Goal: Information Seeking & Learning: Check status

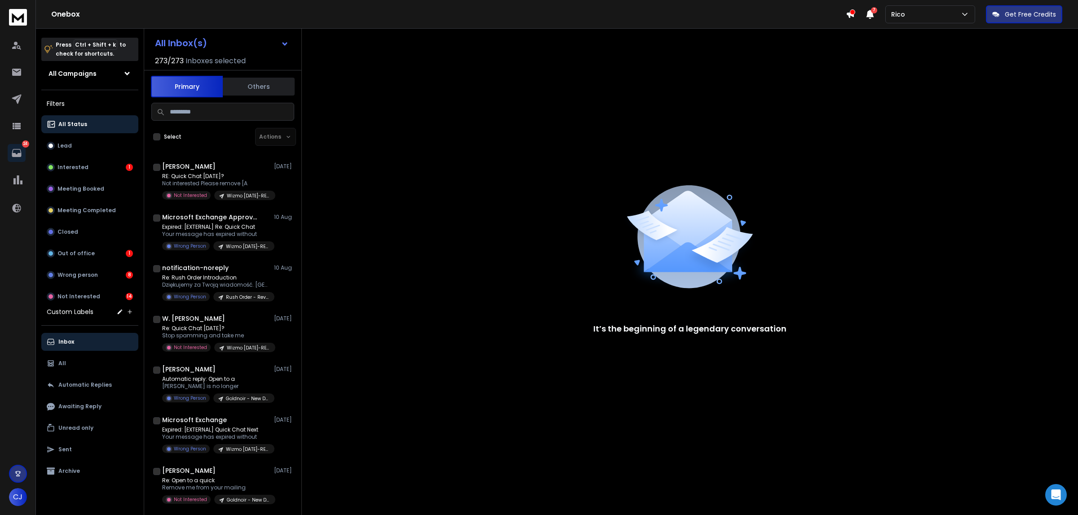
click at [413, 212] on div "It’s the beginning of a legendary conversation" at bounding box center [690, 248] width 776 height 438
click at [924, 15] on div "Rico" at bounding box center [930, 14] width 78 height 9
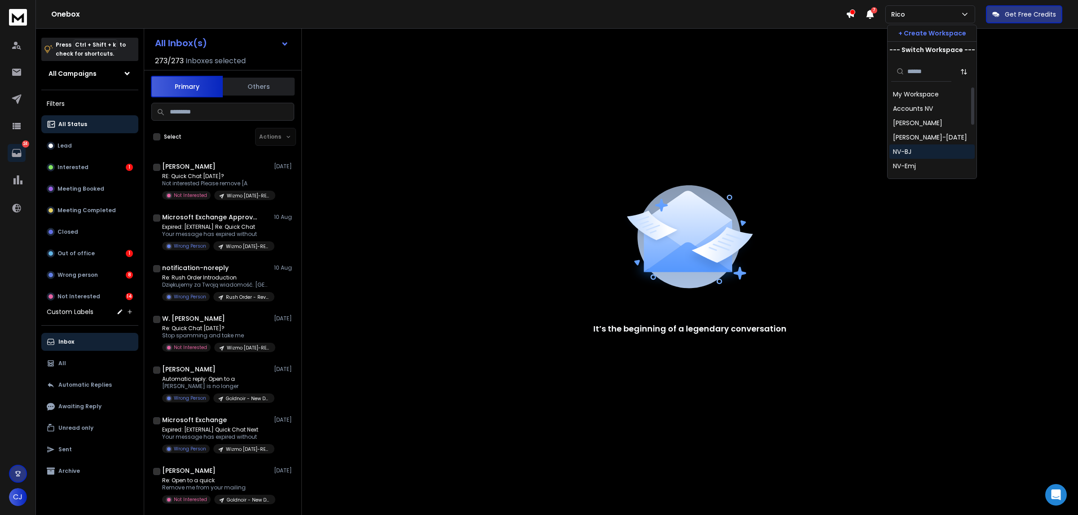
click at [921, 152] on div "NV-BJ" at bounding box center [931, 152] width 85 height 14
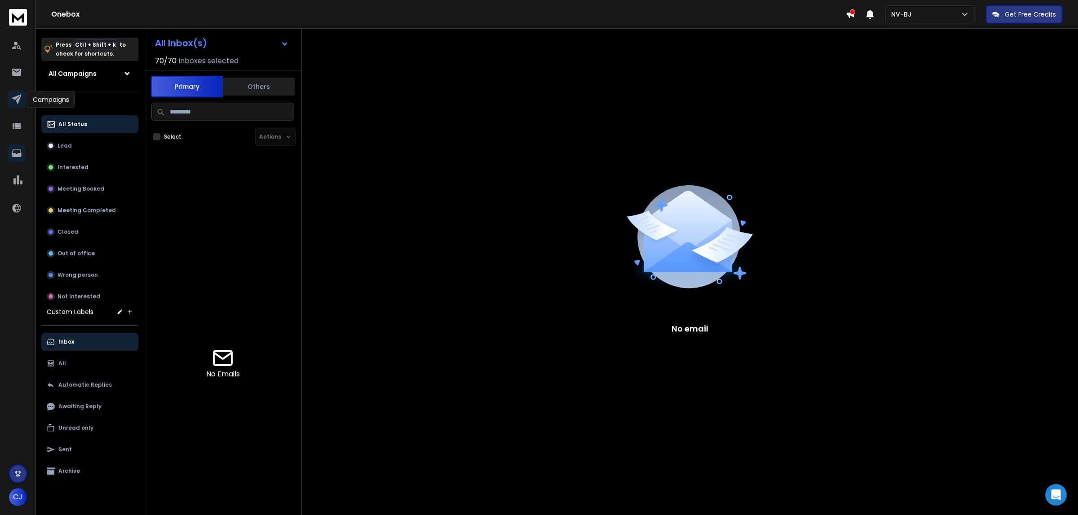
click at [11, 94] on icon at bounding box center [16, 99] width 11 height 11
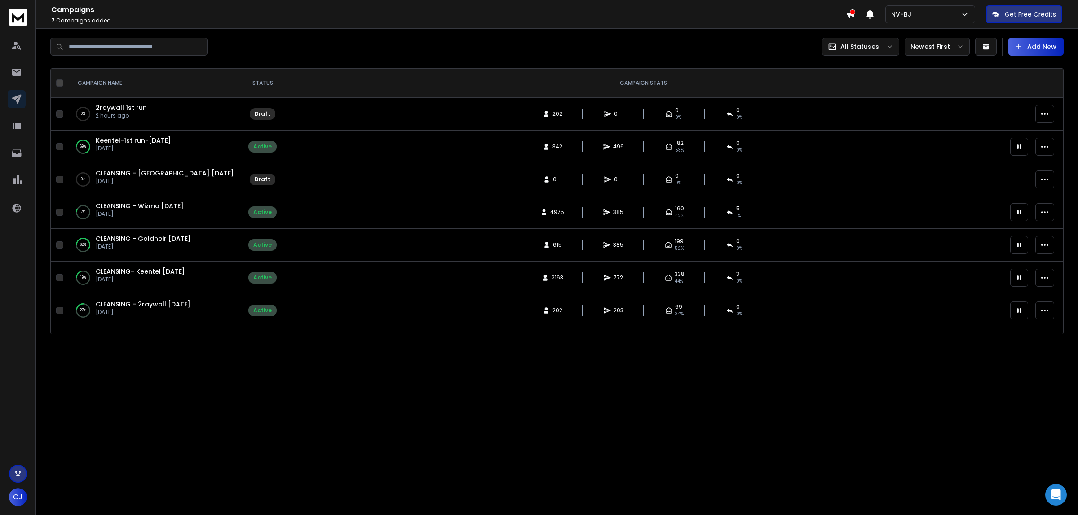
click at [383, 143] on div "342 496 182 53 % 0 0 %" at bounding box center [643, 147] width 712 height 14
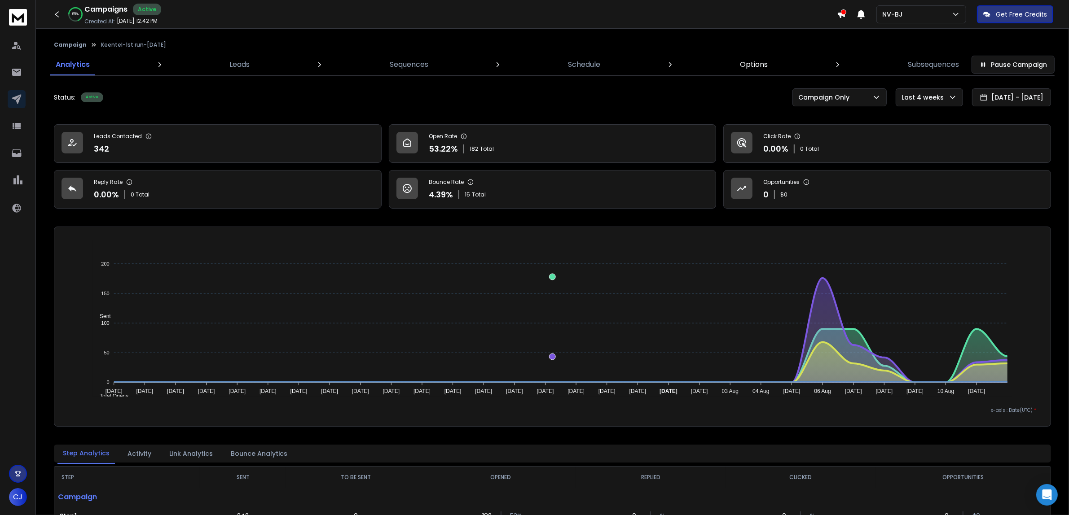
click at [754, 66] on p "Options" at bounding box center [754, 64] width 28 height 11
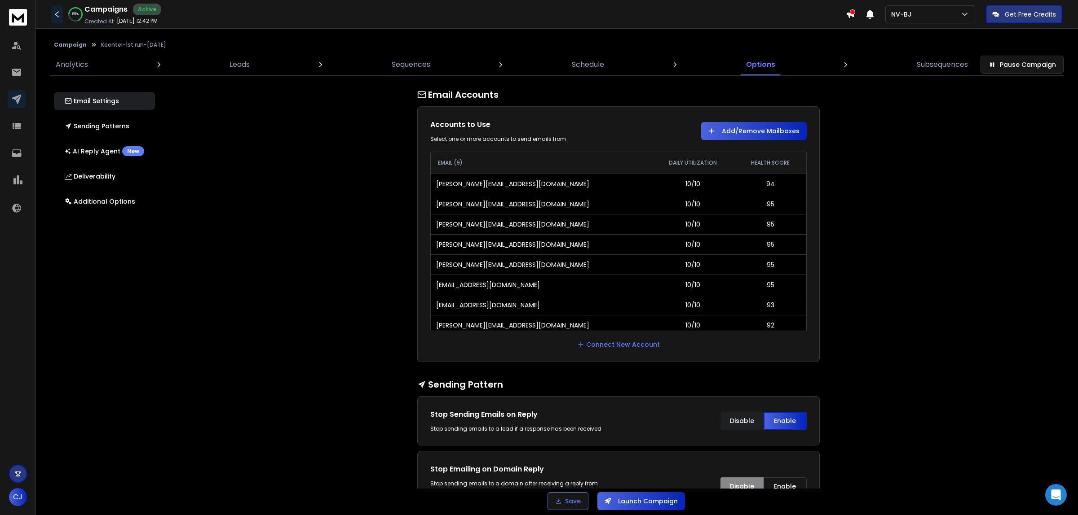
click at [54, 14] on icon at bounding box center [57, 14] width 8 height 8
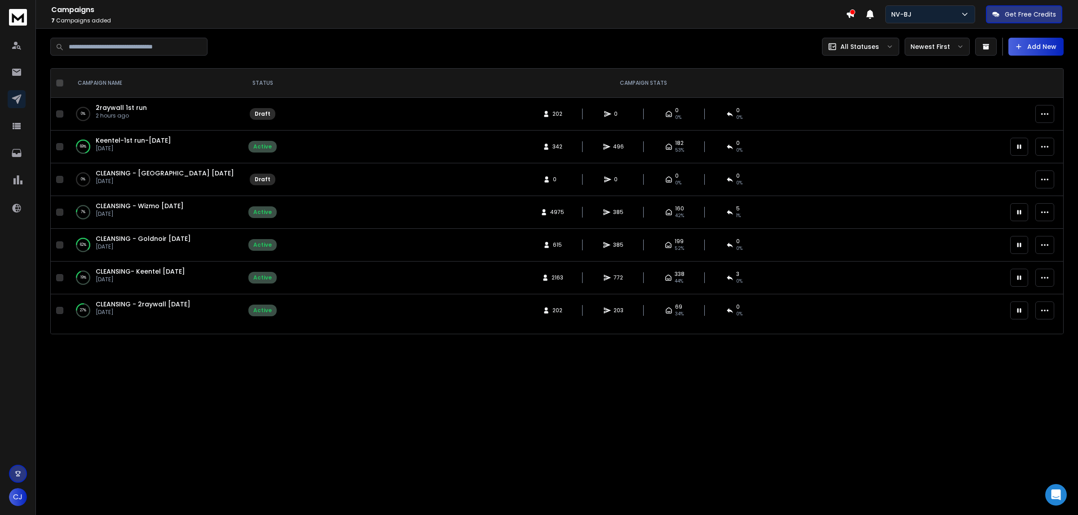
click at [945, 14] on div "NV-BJ" at bounding box center [930, 14] width 78 height 9
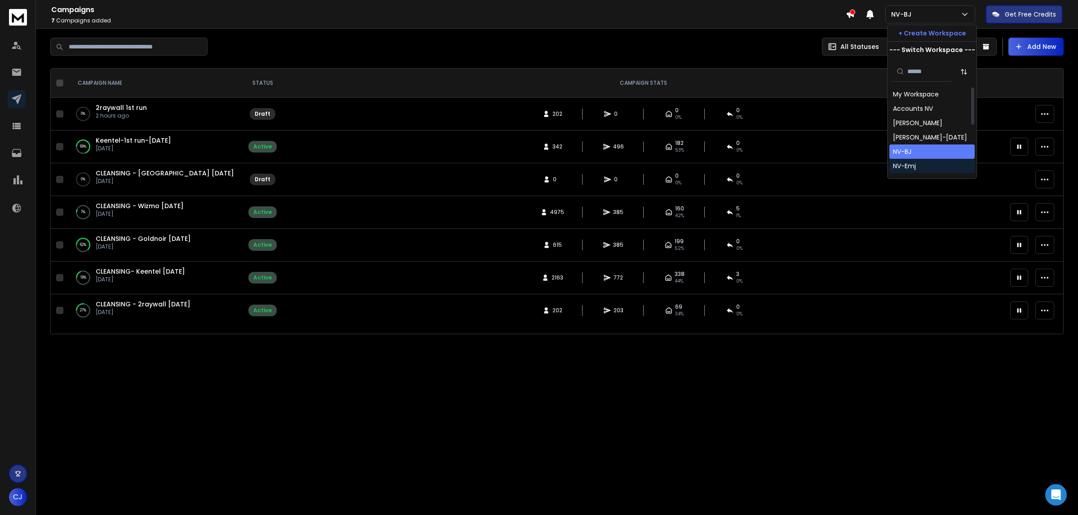
click at [915, 165] on div "NV-Emj" at bounding box center [904, 166] width 23 height 9
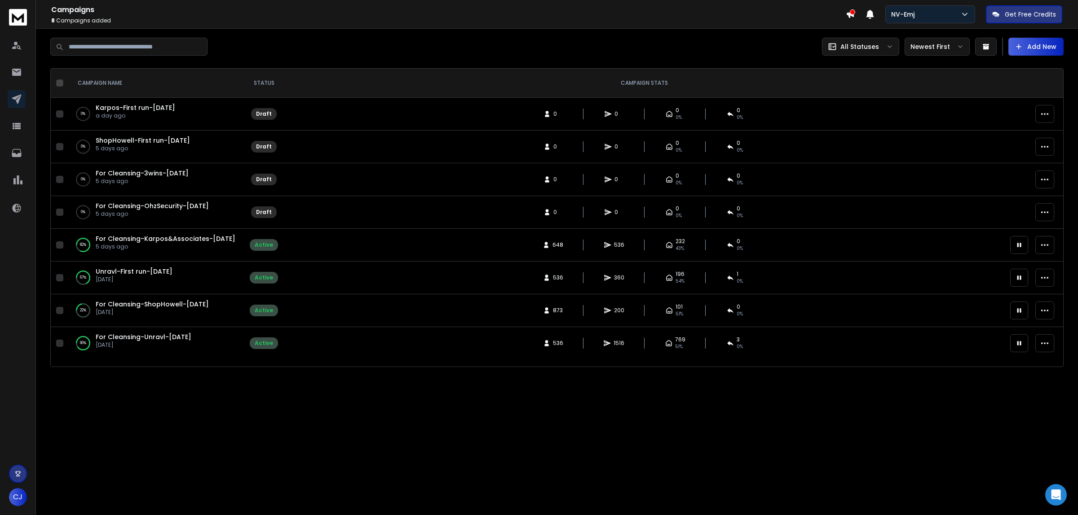
click at [930, 17] on div "NV-Emj" at bounding box center [930, 14] width 78 height 9
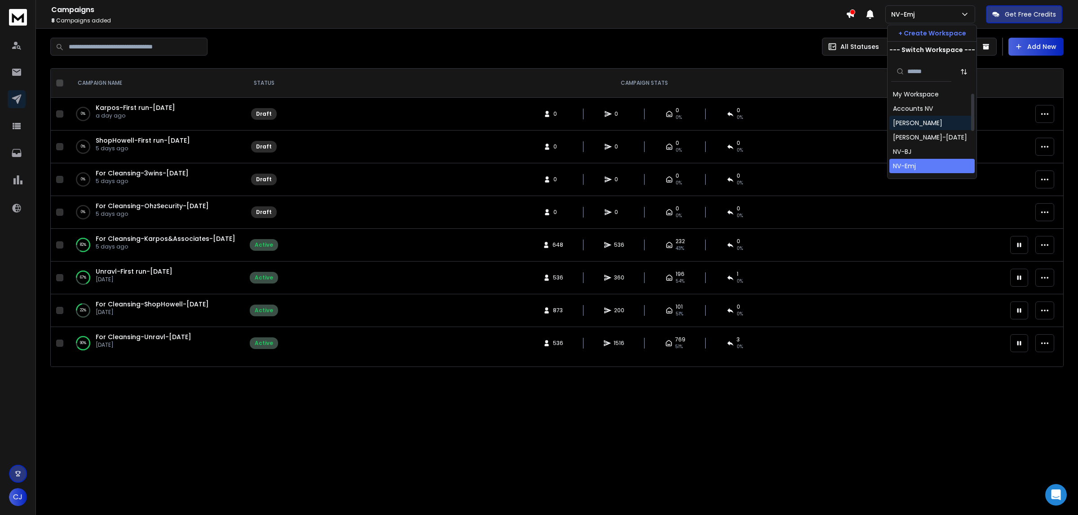
scroll to position [56, 0]
click at [921, 127] on div "NV-[PERSON_NAME]" at bounding box center [931, 124] width 85 height 14
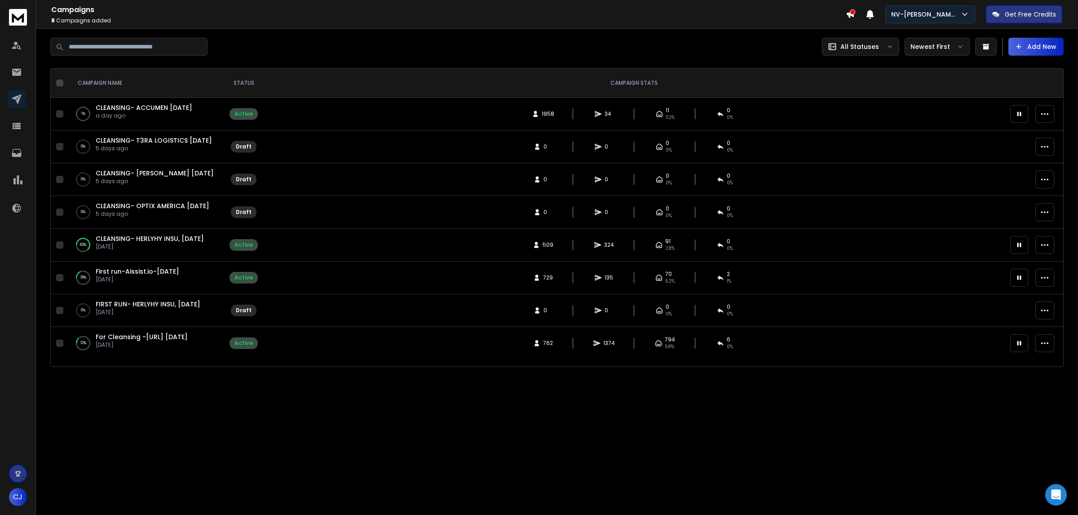
click at [924, 10] on div "NV-[PERSON_NAME]" at bounding box center [930, 14] width 78 height 9
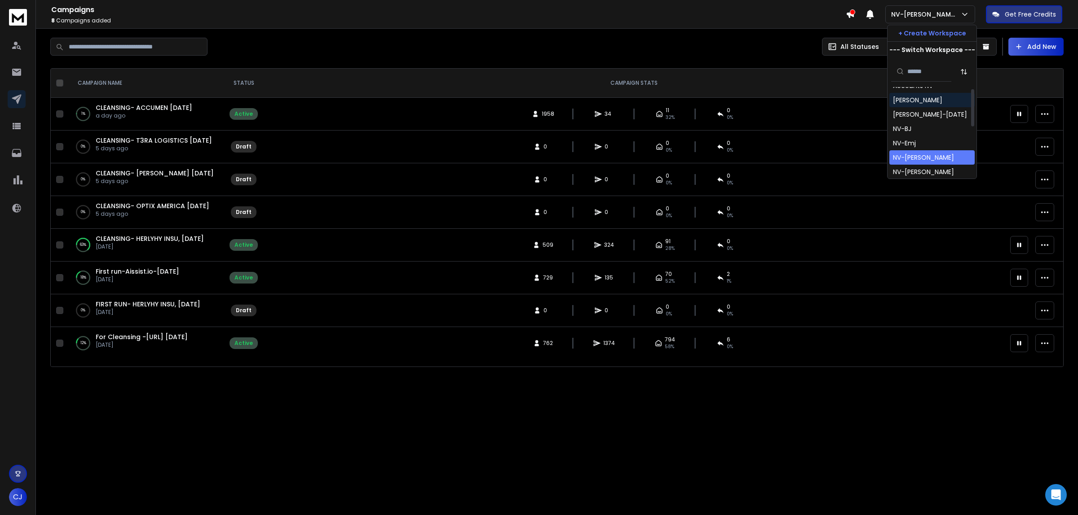
scroll to position [56, 0]
click at [932, 138] on div "NV-[PERSON_NAME]" at bounding box center [931, 139] width 85 height 14
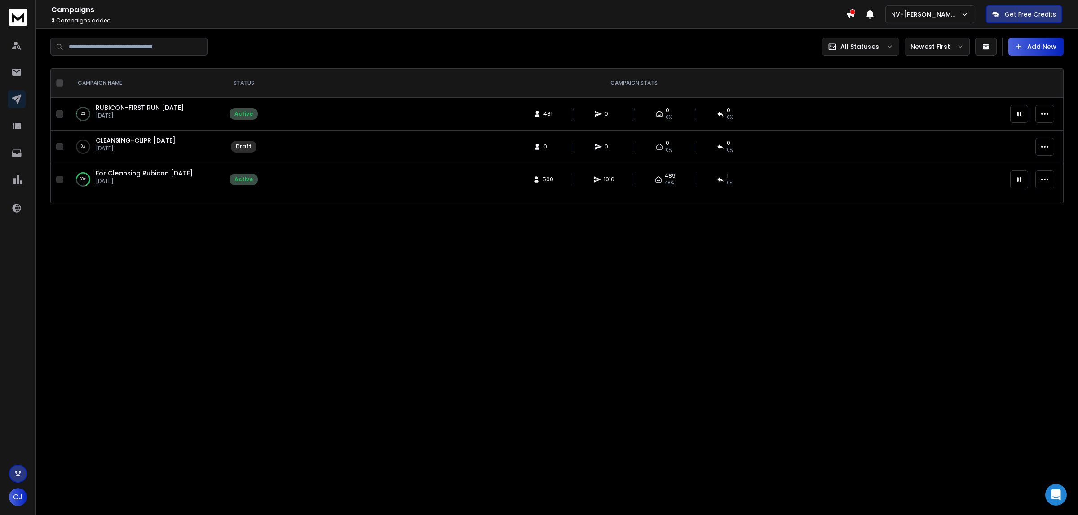
click at [414, 361] on div "Your warmest leads are on your site – Turn visits into conversations Reach Out …" at bounding box center [539, 257] width 1078 height 515
click at [726, 286] on div "Your warmest leads are on your site – Turn visits into conversations Reach Out …" at bounding box center [539, 257] width 1078 height 515
click at [934, 14] on div "NV-Mel" at bounding box center [930, 14] width 78 height 9
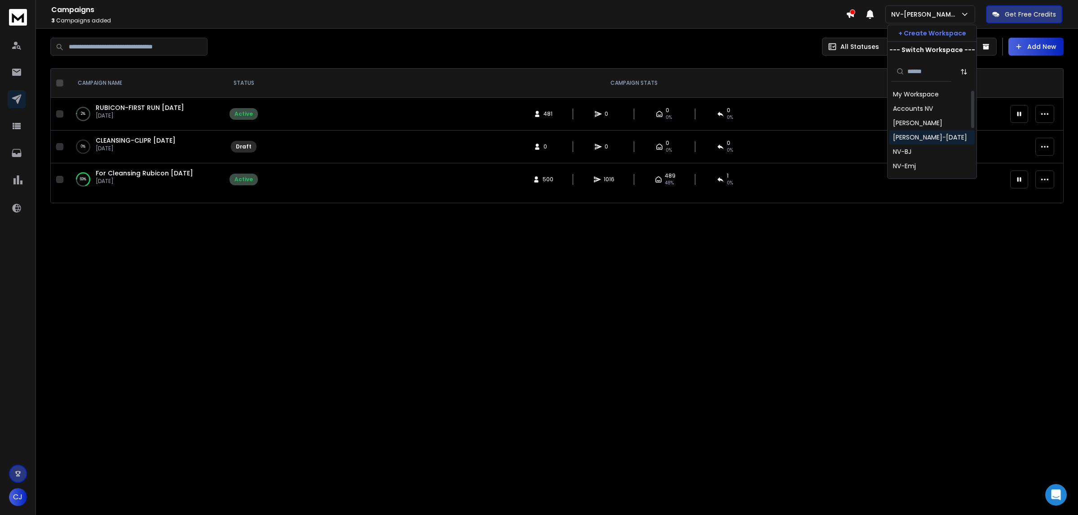
scroll to position [56, 0]
click at [914, 150] on div "Rico" at bounding box center [931, 153] width 85 height 14
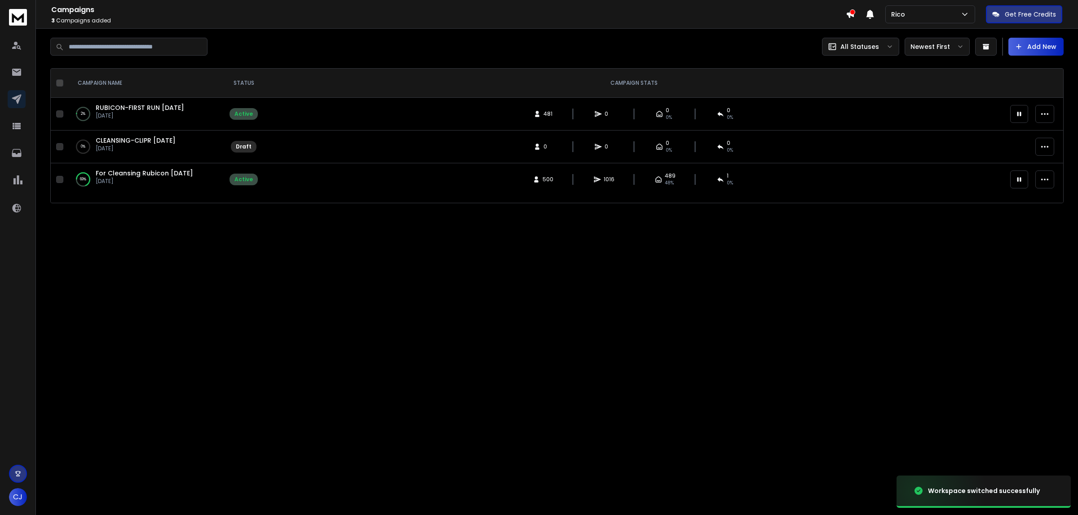
click at [796, 371] on div "Your warmest leads are on your site – Turn visits into conversations Reach Out …" at bounding box center [539, 257] width 1078 height 515
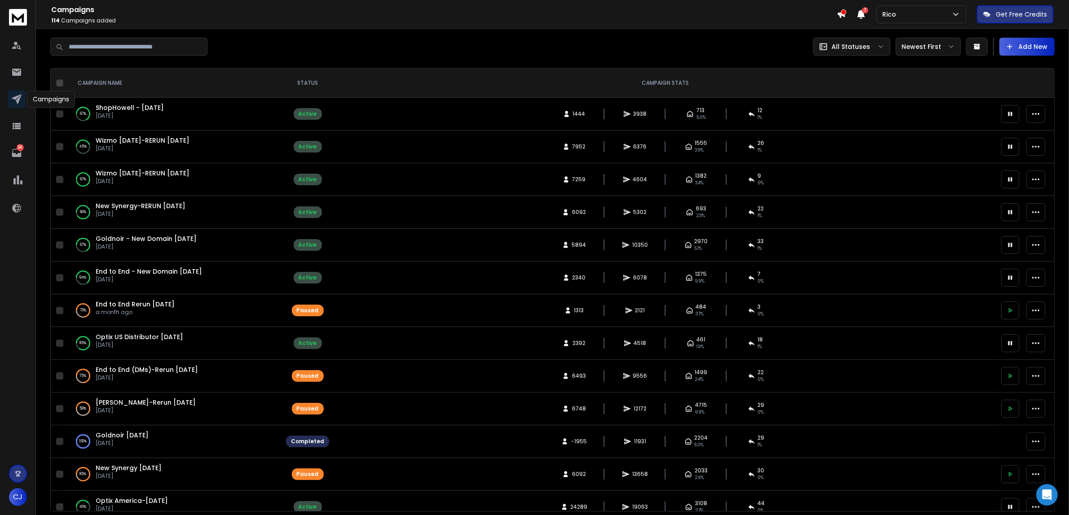
click at [25, 92] on link at bounding box center [17, 99] width 18 height 18
click at [17, 99] on icon at bounding box center [16, 99] width 11 height 11
click at [845, 48] on p "All Statuses" at bounding box center [851, 46] width 39 height 9
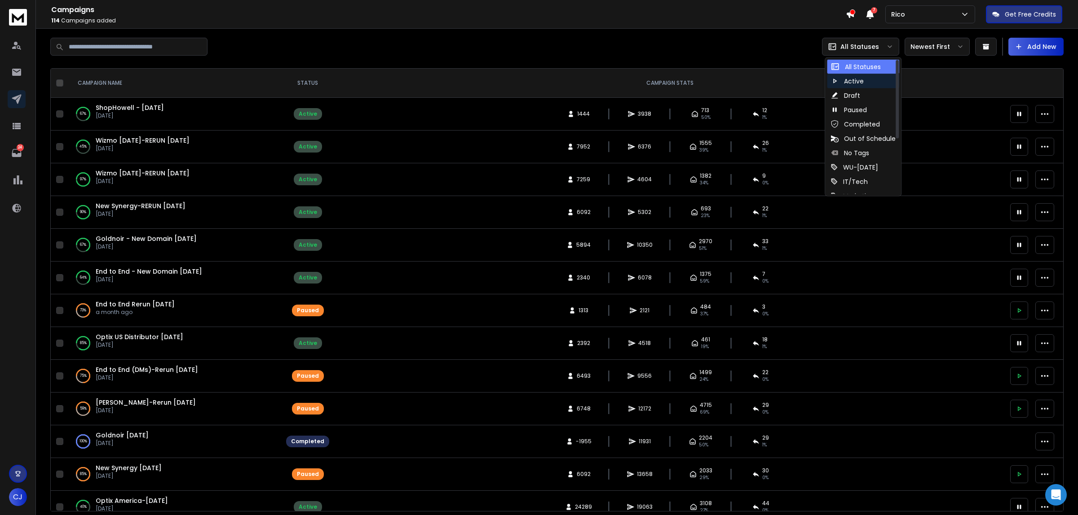
click at [864, 82] on div "Active" at bounding box center [863, 81] width 72 height 14
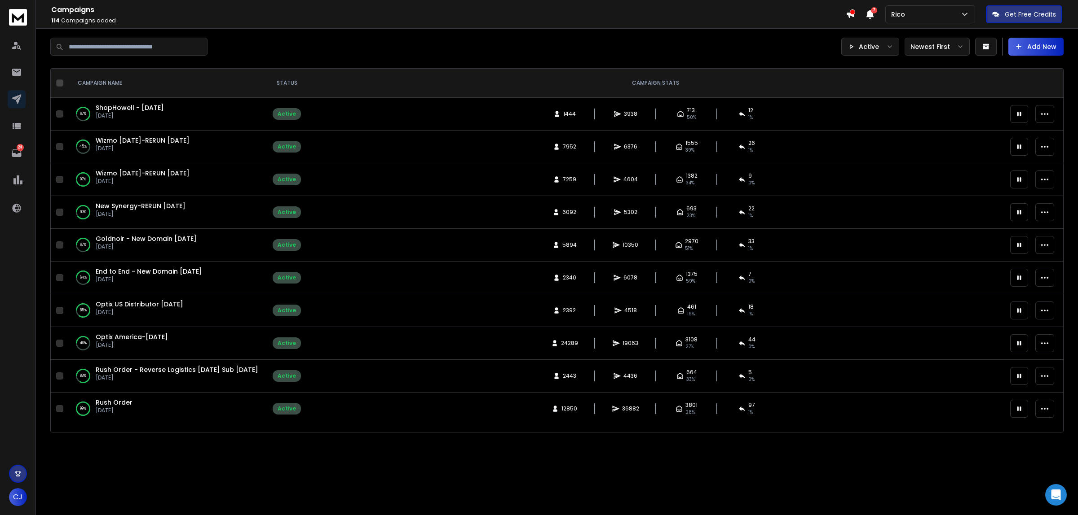
click at [387, 141] on div "7952 6376 1555 39 % 26 1 %" at bounding box center [655, 147] width 687 height 14
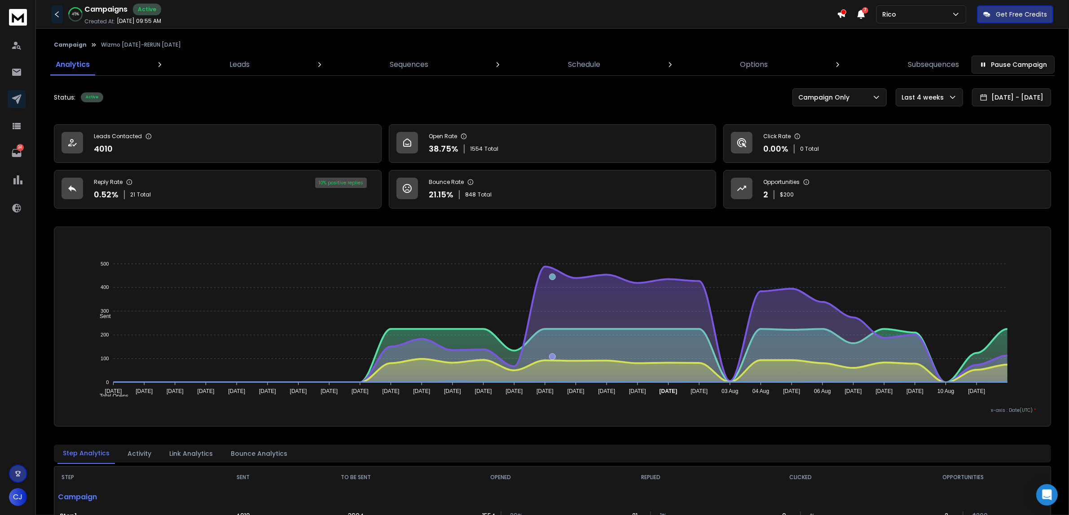
click at [57, 16] on icon at bounding box center [57, 14] width 4 height 6
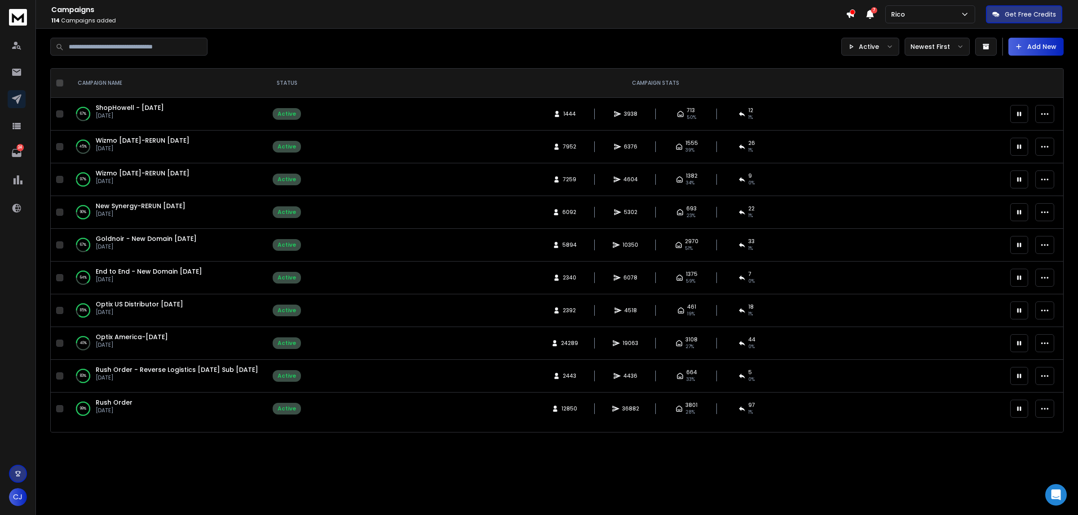
click at [342, 176] on div "7259 4604 1382 34 % 9 0 %" at bounding box center [655, 179] width 687 height 14
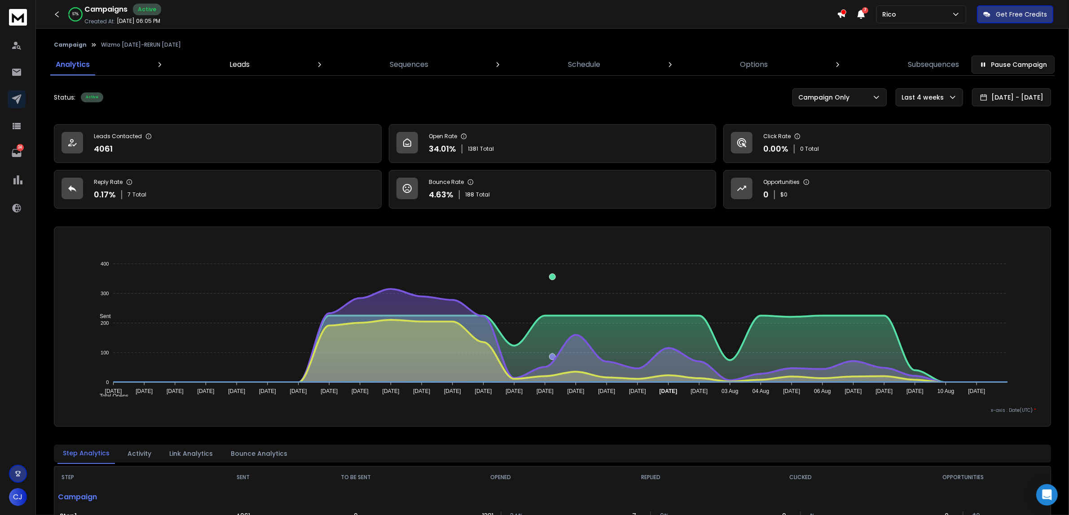
click at [244, 73] on link "Leads" at bounding box center [239, 65] width 31 height 22
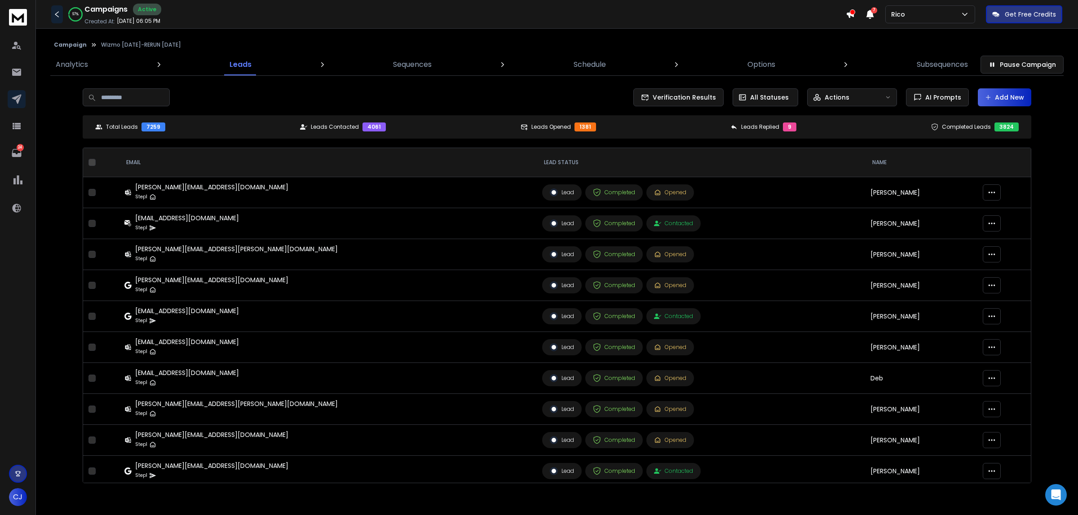
click at [55, 13] on icon at bounding box center [57, 14] width 8 height 8
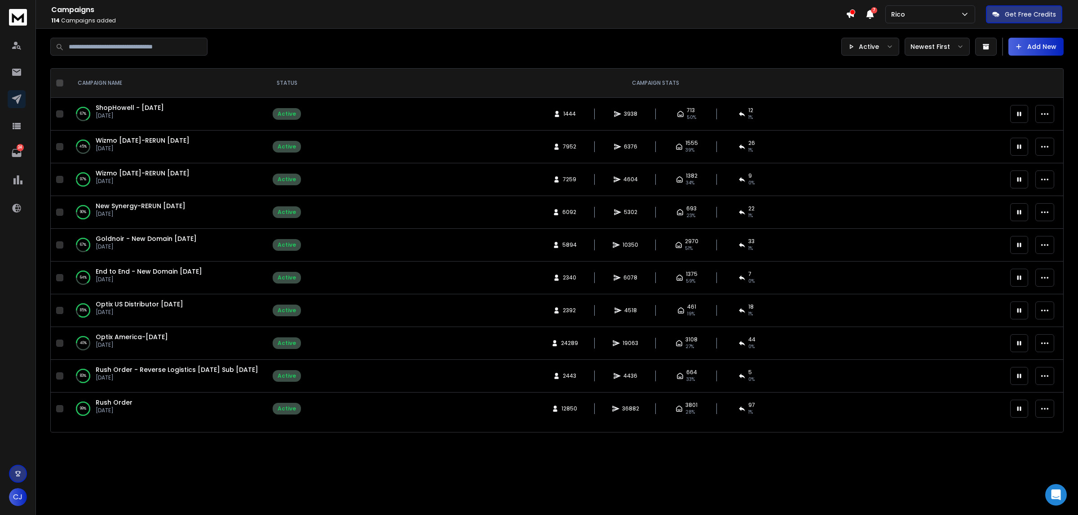
click at [223, 145] on div "45 % Wizmo [DATE]-RERUN [DATE][DATE]" at bounding box center [167, 147] width 182 height 22
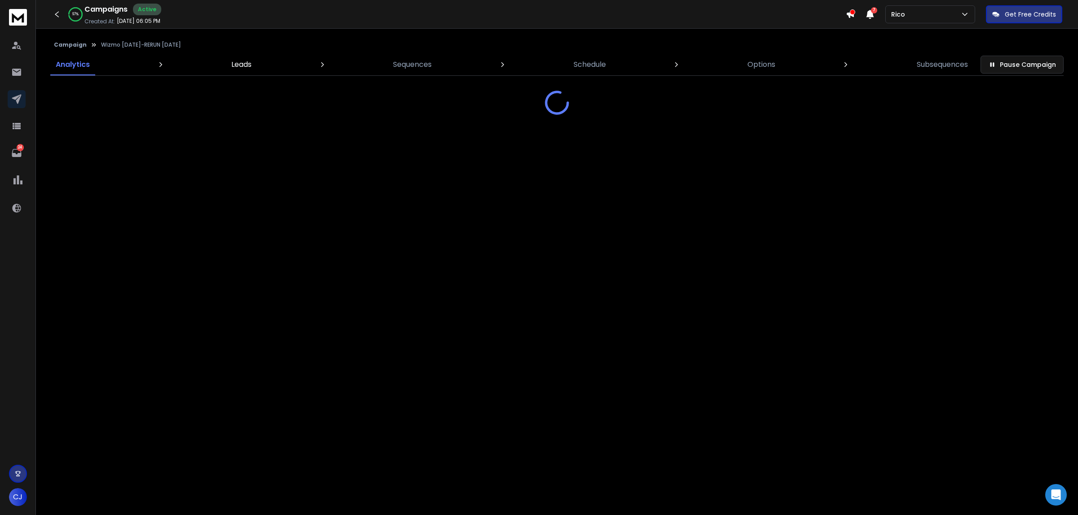
click at [239, 62] on p "Leads" at bounding box center [241, 64] width 20 height 11
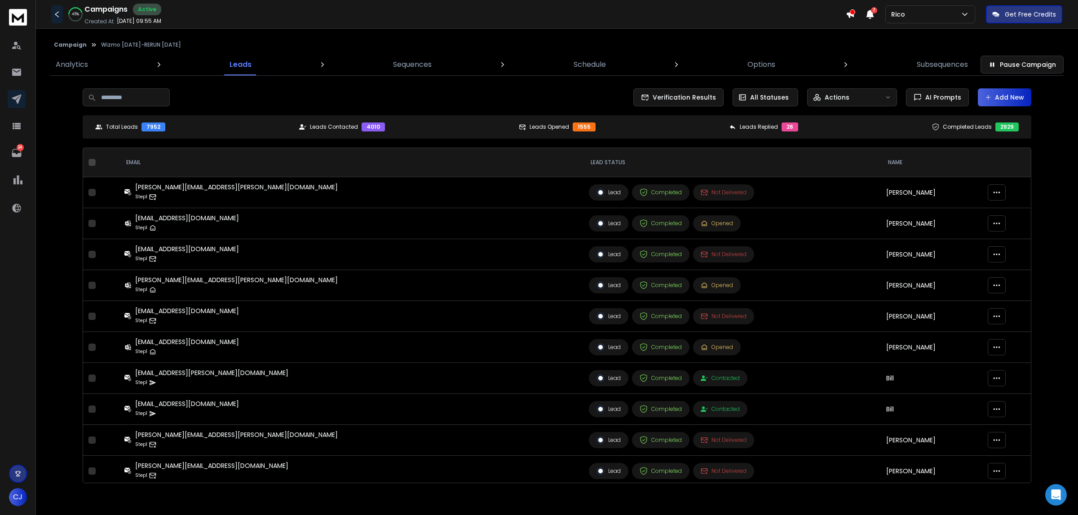
click at [57, 13] on icon at bounding box center [57, 14] width 8 height 8
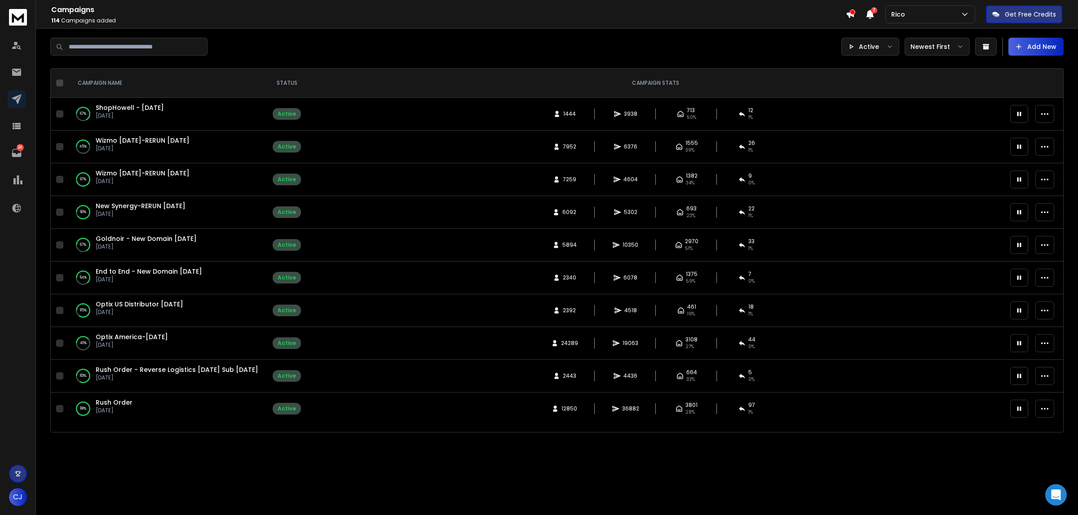
click at [339, 214] on div "6092 5302 693 23 % 22 1 %" at bounding box center [655, 212] width 687 height 14
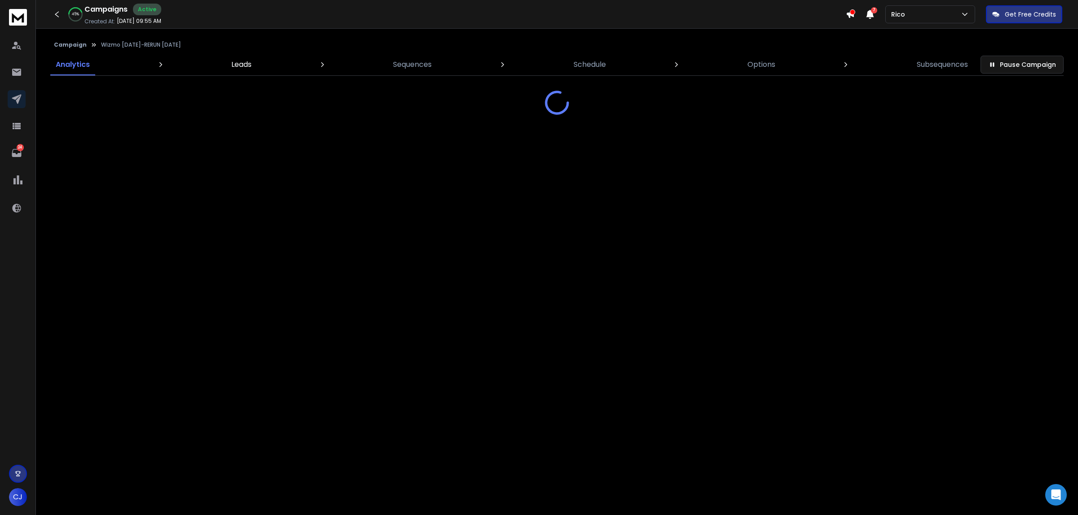
click at [248, 66] on p "Leads" at bounding box center [241, 64] width 20 height 11
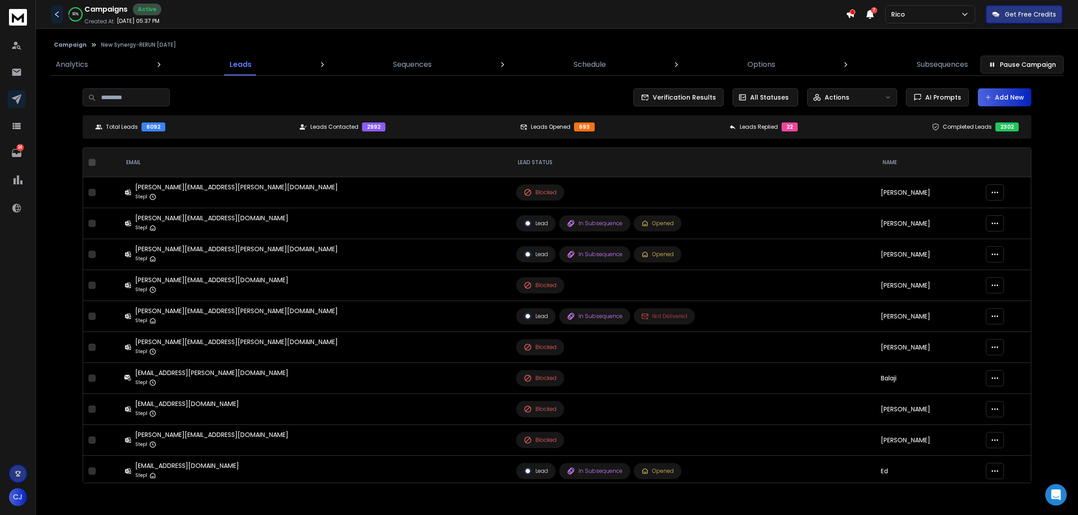
click at [53, 12] on icon at bounding box center [57, 14] width 8 height 8
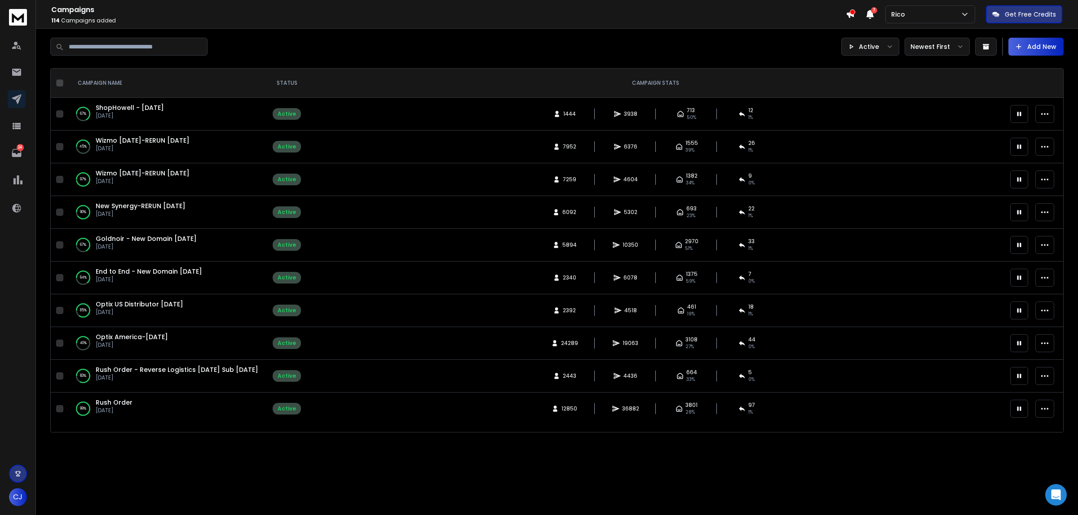
click at [225, 238] on div "67 % Goldnoir - New Domain [DATE][DATE]" at bounding box center [167, 245] width 182 height 22
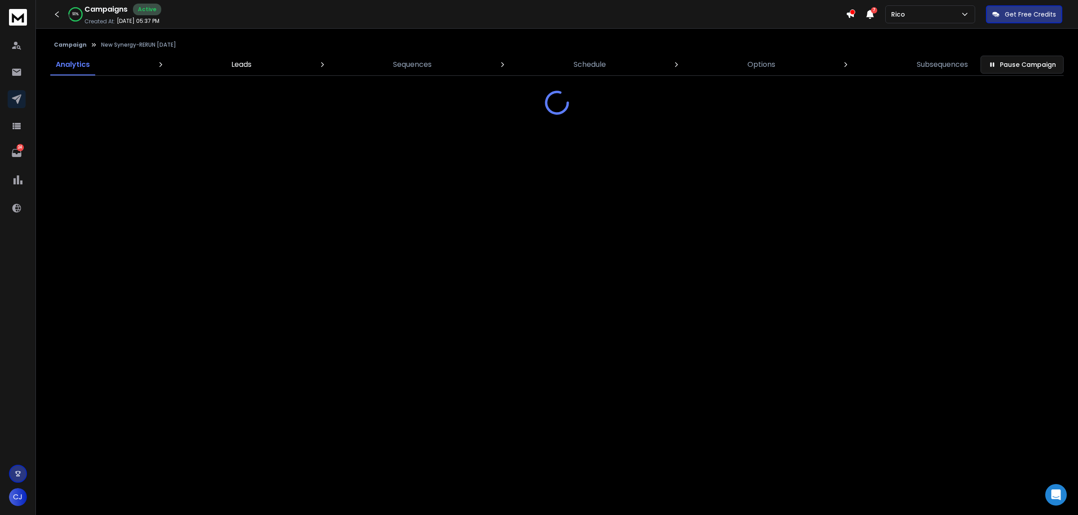
click at [243, 68] on p "Leads" at bounding box center [241, 64] width 20 height 11
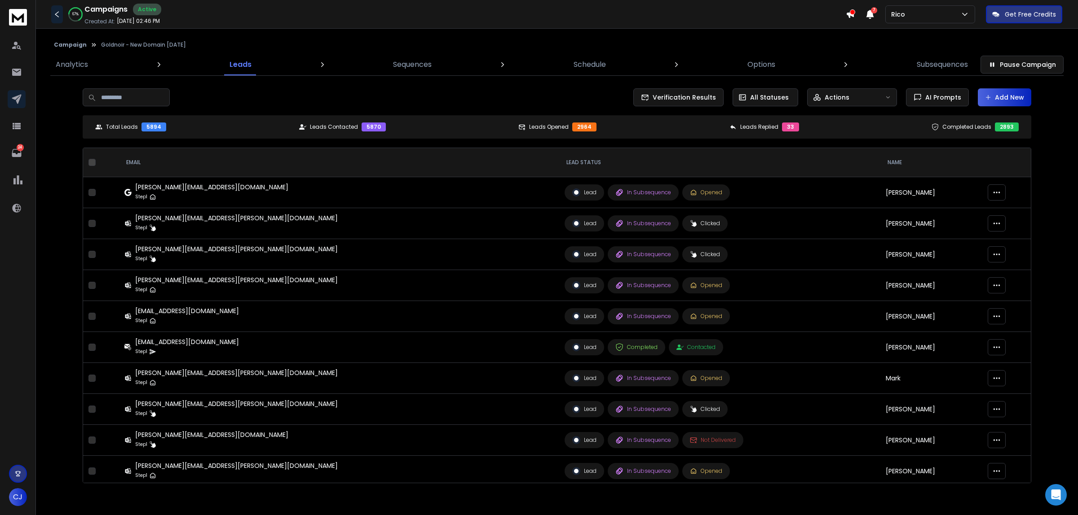
click at [55, 10] on icon at bounding box center [57, 14] width 8 height 8
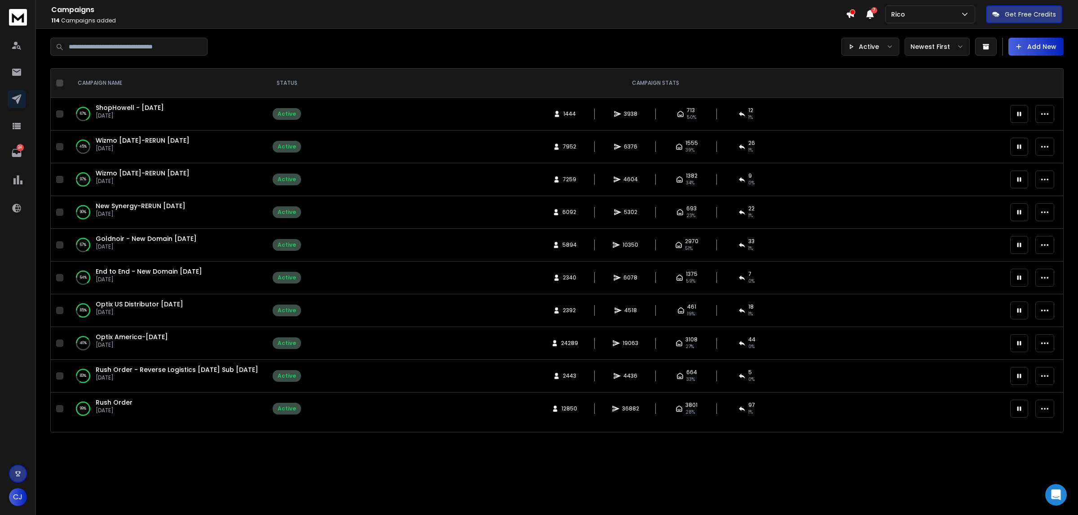
click at [209, 208] on div "90 % New Synergy-RERUN [DATE][DATE]" at bounding box center [167, 213] width 182 height 22
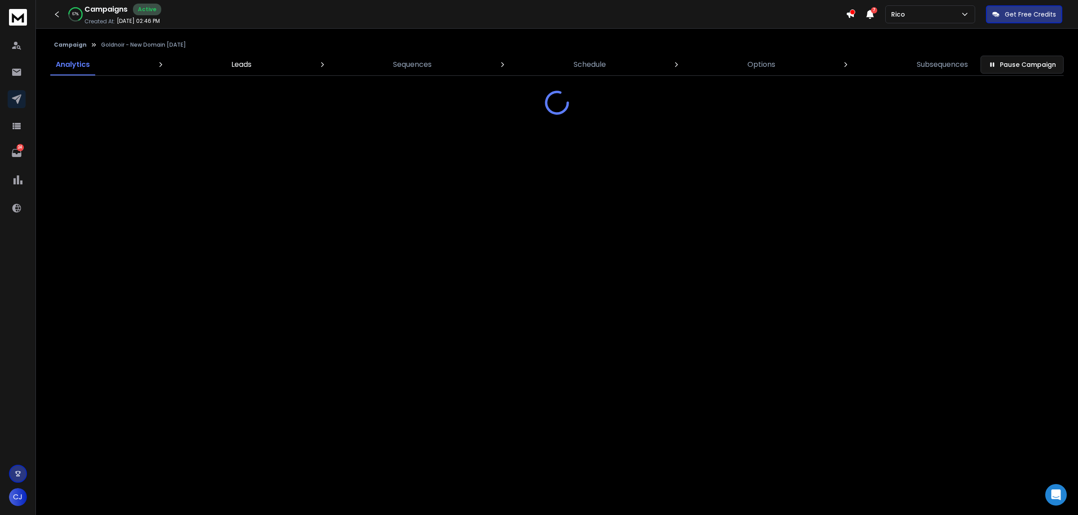
click at [248, 66] on p "Leads" at bounding box center [241, 64] width 20 height 11
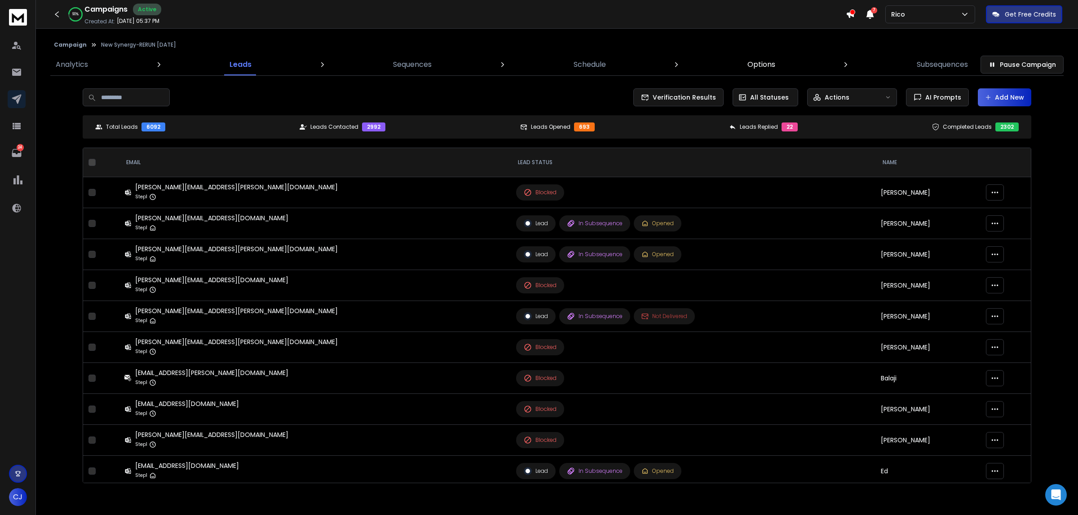
click at [760, 68] on p "Options" at bounding box center [761, 64] width 28 height 11
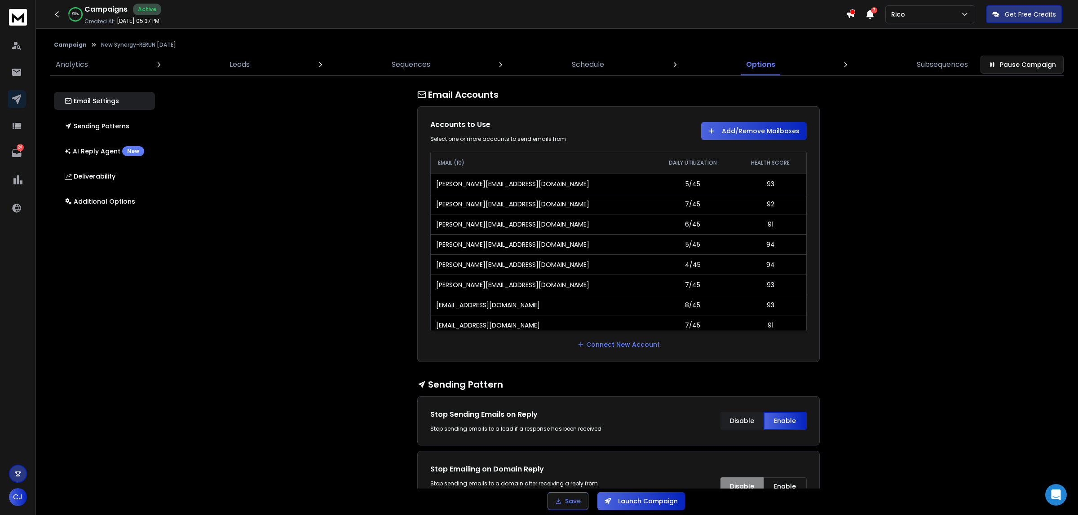
click at [362, 29] on div "Campaign New Synergy-RERUN [DATE] Analytics Leads Sequences Schedule Options Su…" at bounding box center [557, 65] width 1042 height 72
click at [63, 43] on button "Campaign" at bounding box center [70, 44] width 33 height 7
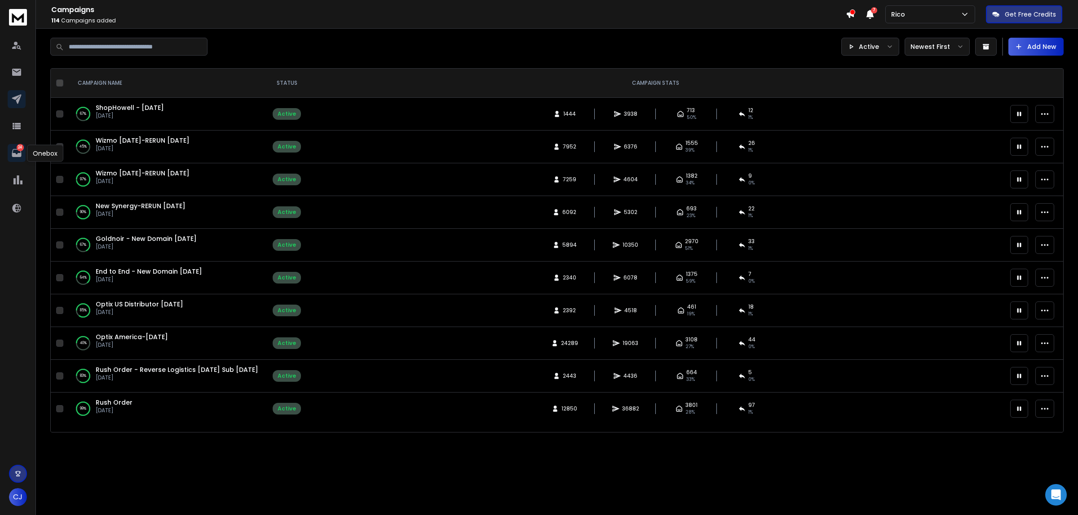
click at [15, 155] on icon at bounding box center [16, 153] width 9 height 8
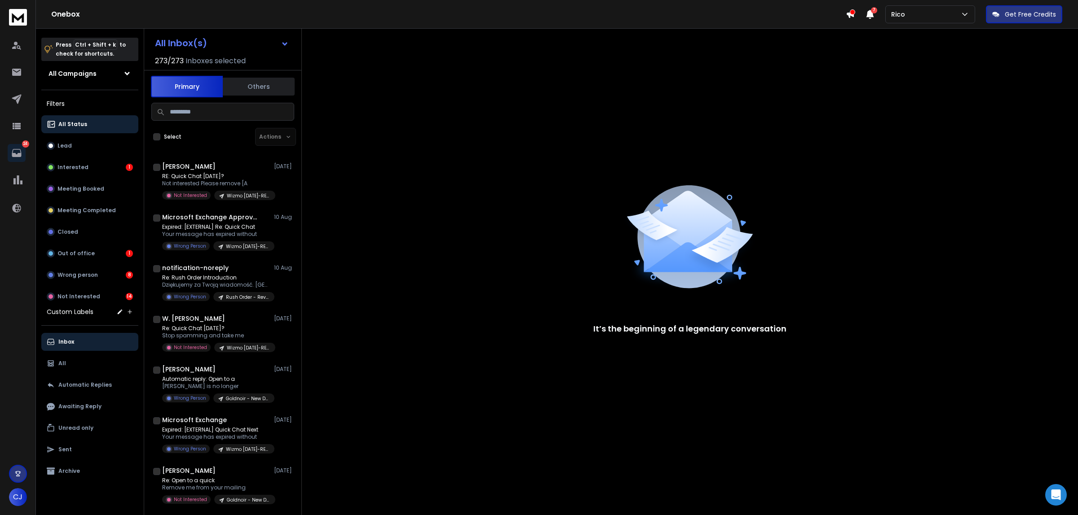
click at [524, 289] on div "It’s the beginning of a legendary conversation" at bounding box center [690, 248] width 776 height 438
click at [483, 245] on div "It’s the beginning of a legendary conversation" at bounding box center [690, 248] width 776 height 438
click at [68, 366] on button "All" at bounding box center [89, 364] width 97 height 18
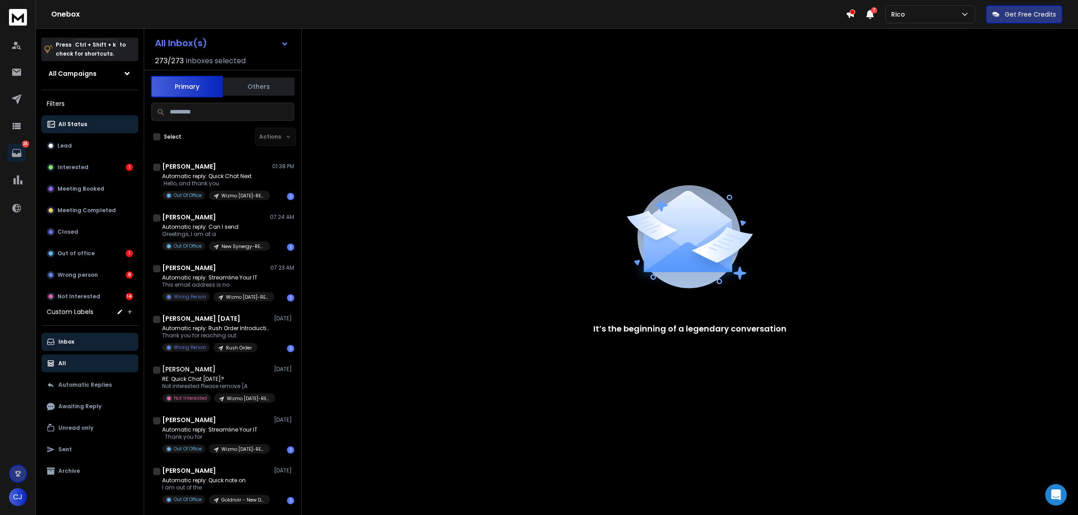
click at [75, 338] on button "Inbox" at bounding box center [89, 342] width 97 height 18
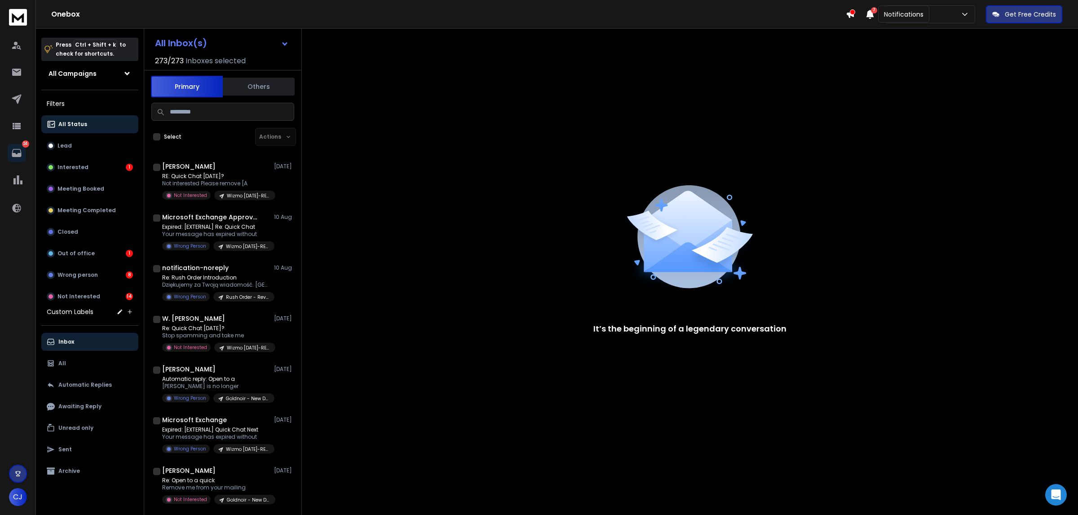
click at [870, 11] on icon at bounding box center [870, 13] width 8 height 9
